Goal: Task Accomplishment & Management: Manage account settings

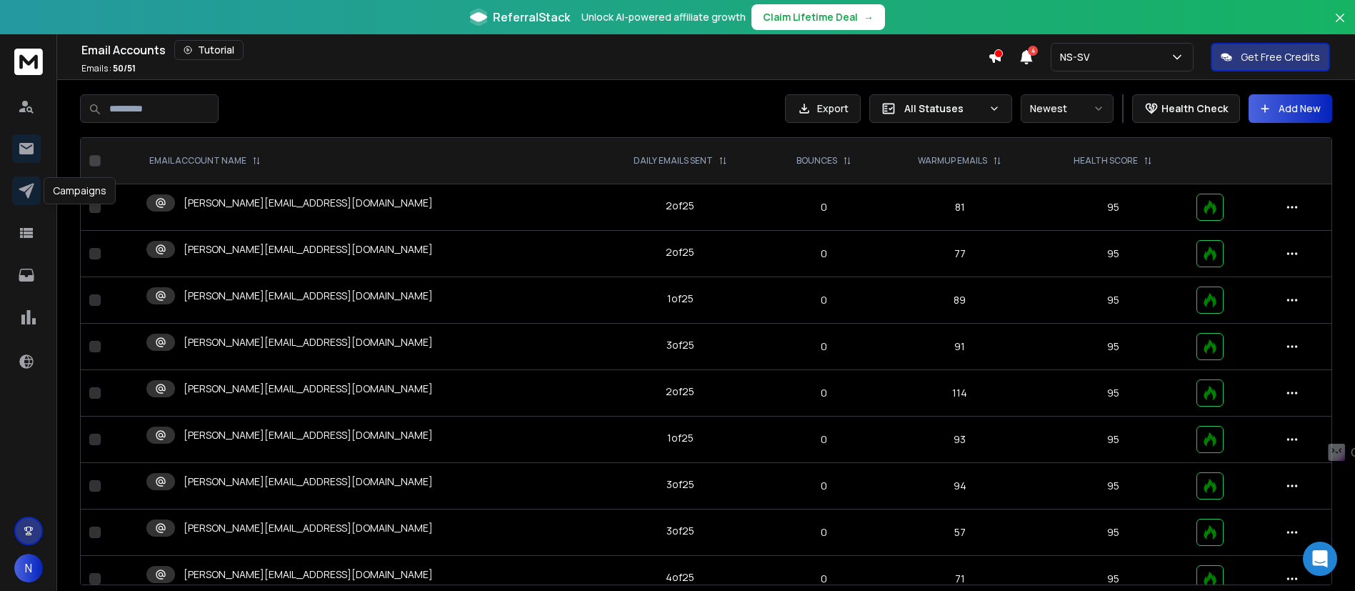
click at [18, 192] on icon at bounding box center [26, 190] width 17 height 17
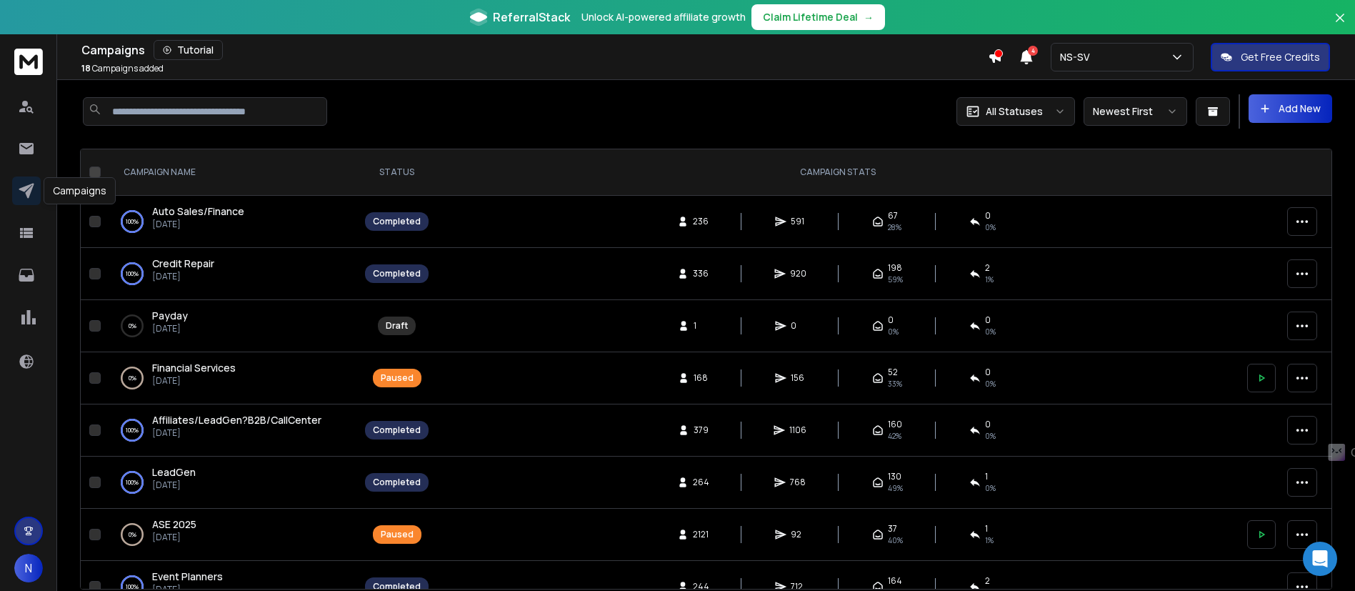
click at [6, 159] on div "N" at bounding box center [28, 315] width 57 height 562
click at [22, 149] on icon at bounding box center [26, 148] width 14 height 11
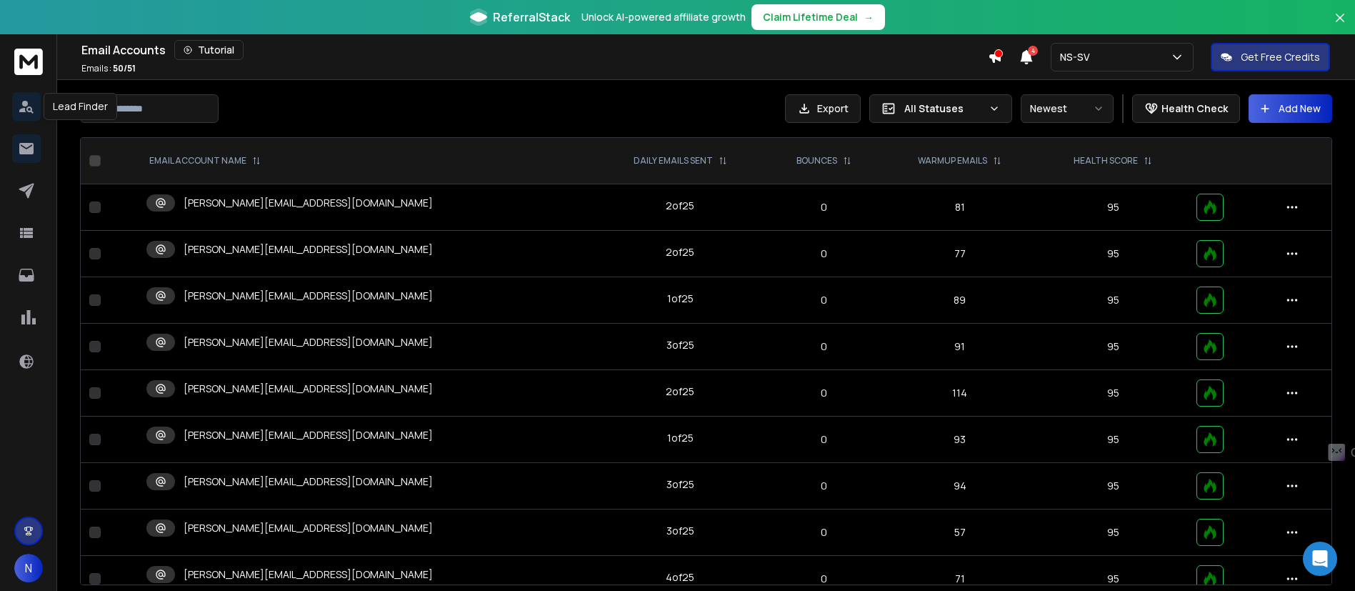
click at [26, 108] on icon at bounding box center [26, 106] width 17 height 17
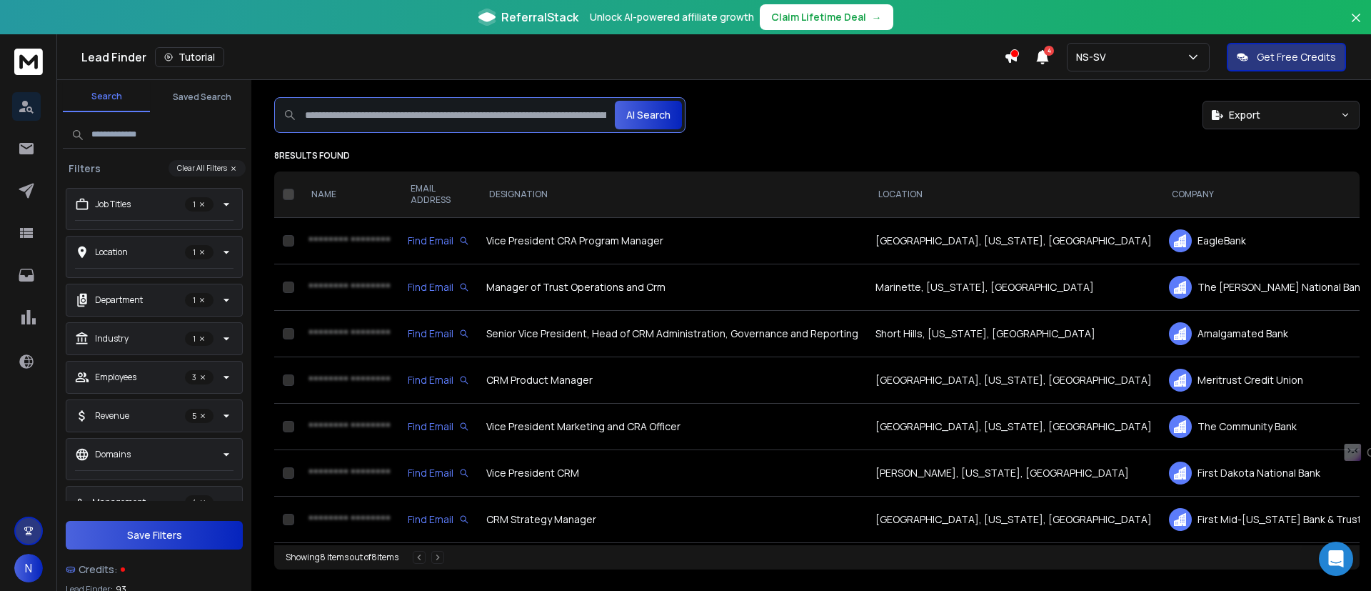
scroll to position [13, 0]
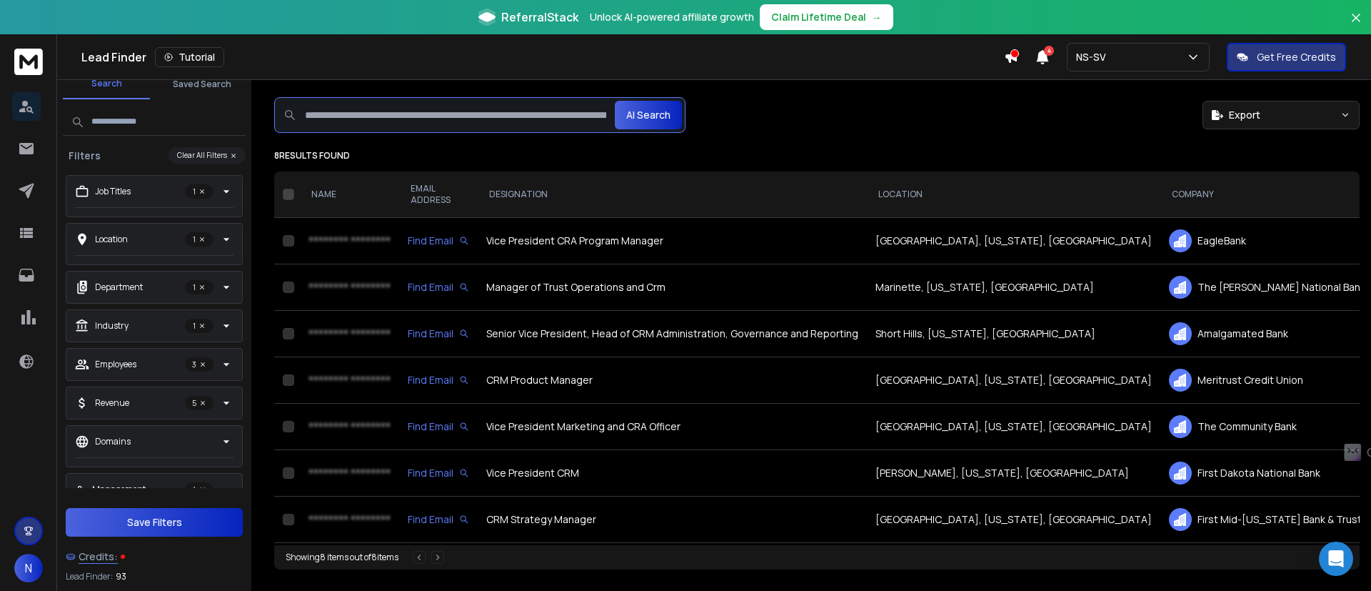
click at [111, 564] on link "Credits:" at bounding box center [154, 556] width 177 height 29
